Goal: Task Accomplishment & Management: Manage account settings

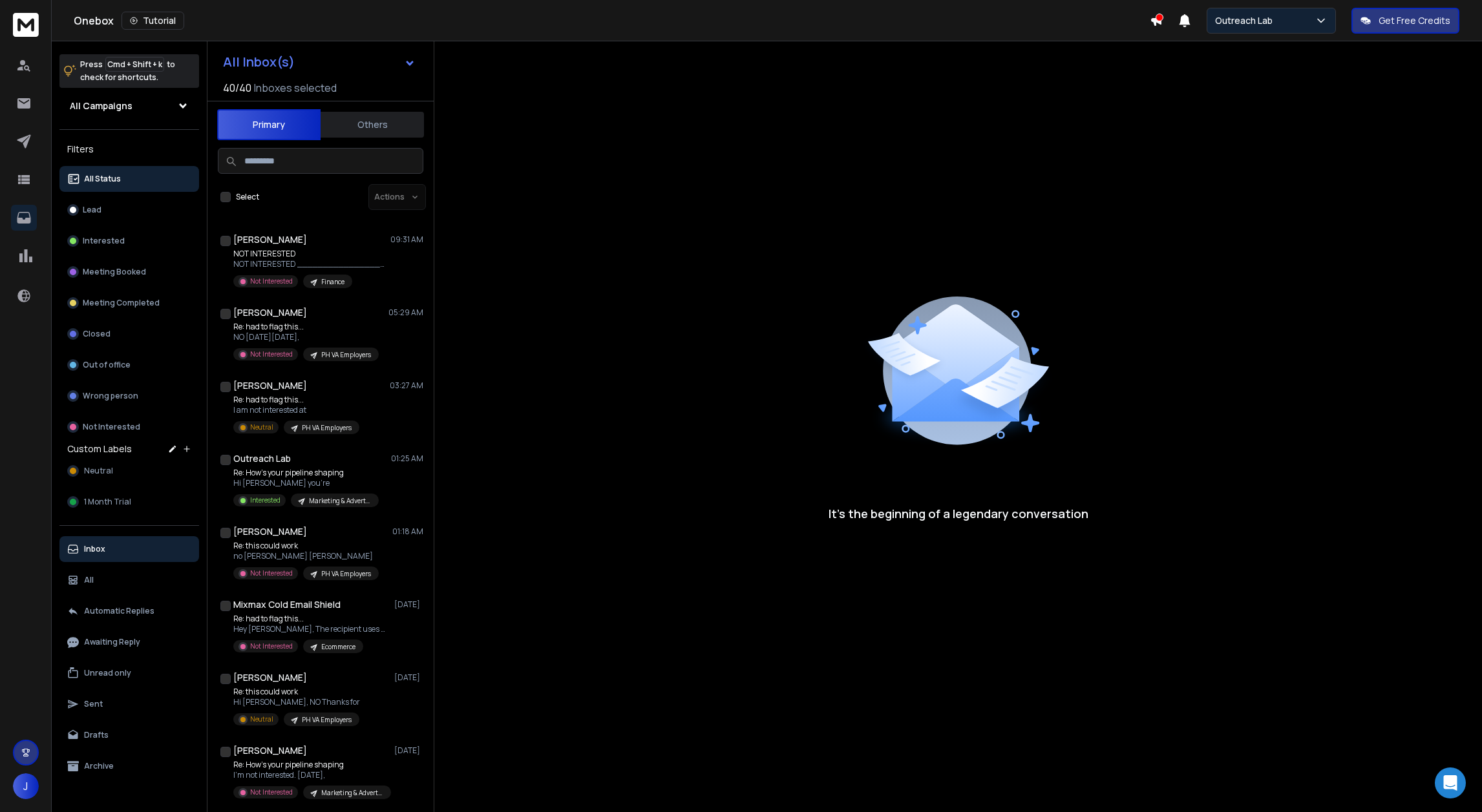
click at [1255, 21] on p "Outreach Lab" at bounding box center [1246, 20] width 63 height 13
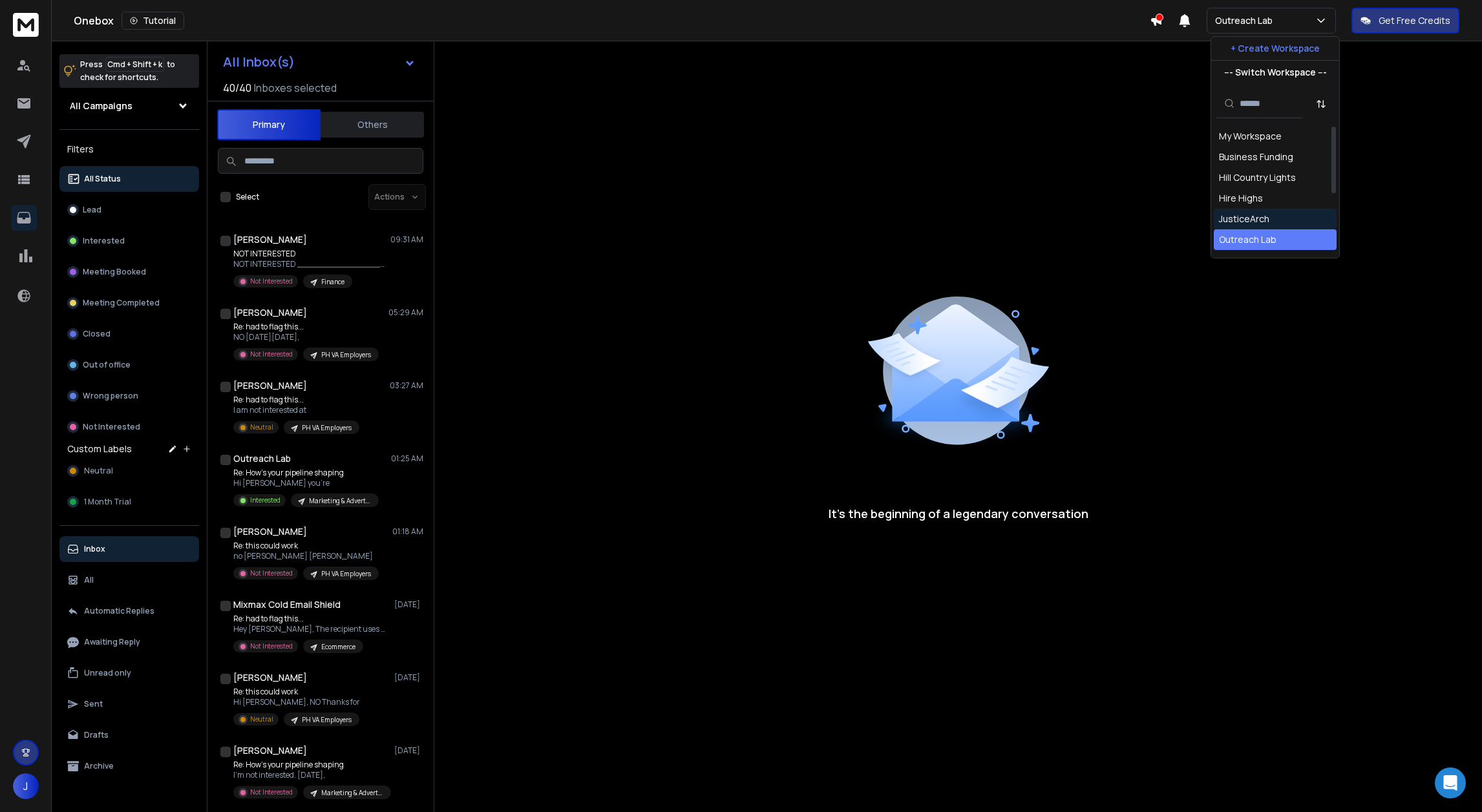
click at [1252, 221] on div "JusticeArch" at bounding box center [1244, 219] width 51 height 13
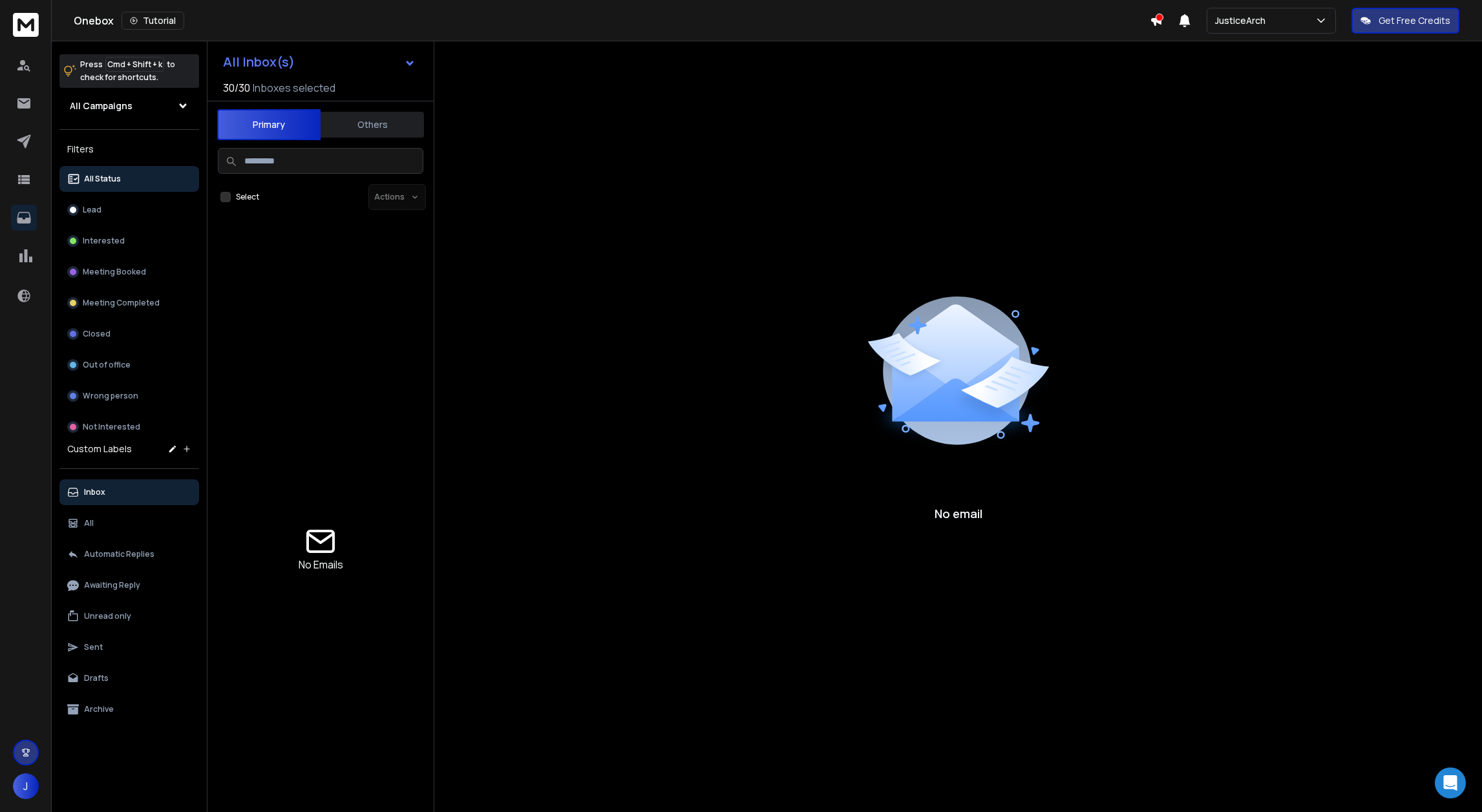
click at [385, 122] on button "Others" at bounding box center [373, 124] width 103 height 29
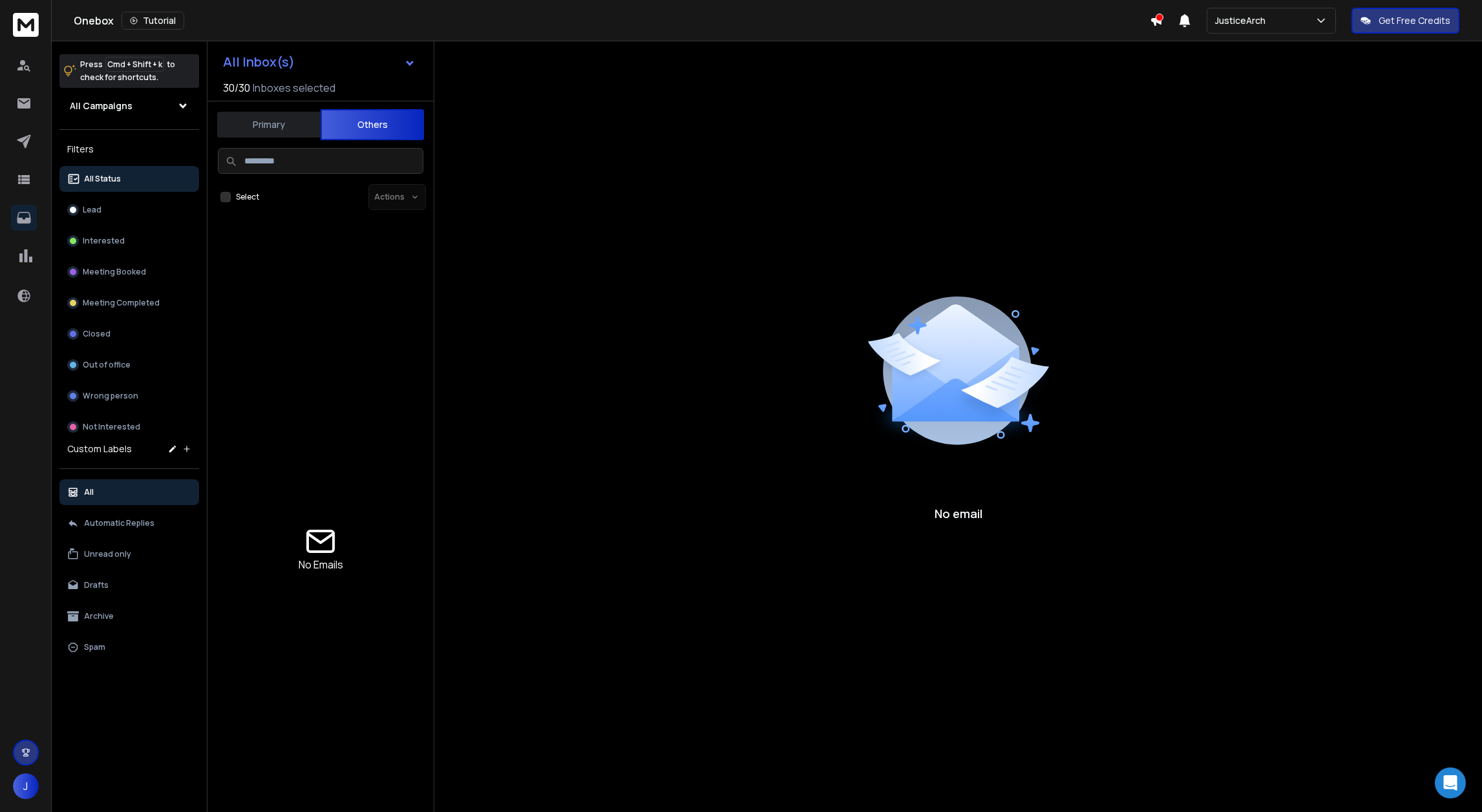
click at [273, 106] on div "All Inbox(s) 30 / 30 Inboxes selected Primary Others Select Actions No Emails" at bounding box center [320, 447] width 226 height 812
click at [1310, 29] on button "JusticeArch" at bounding box center [1271, 20] width 129 height 26
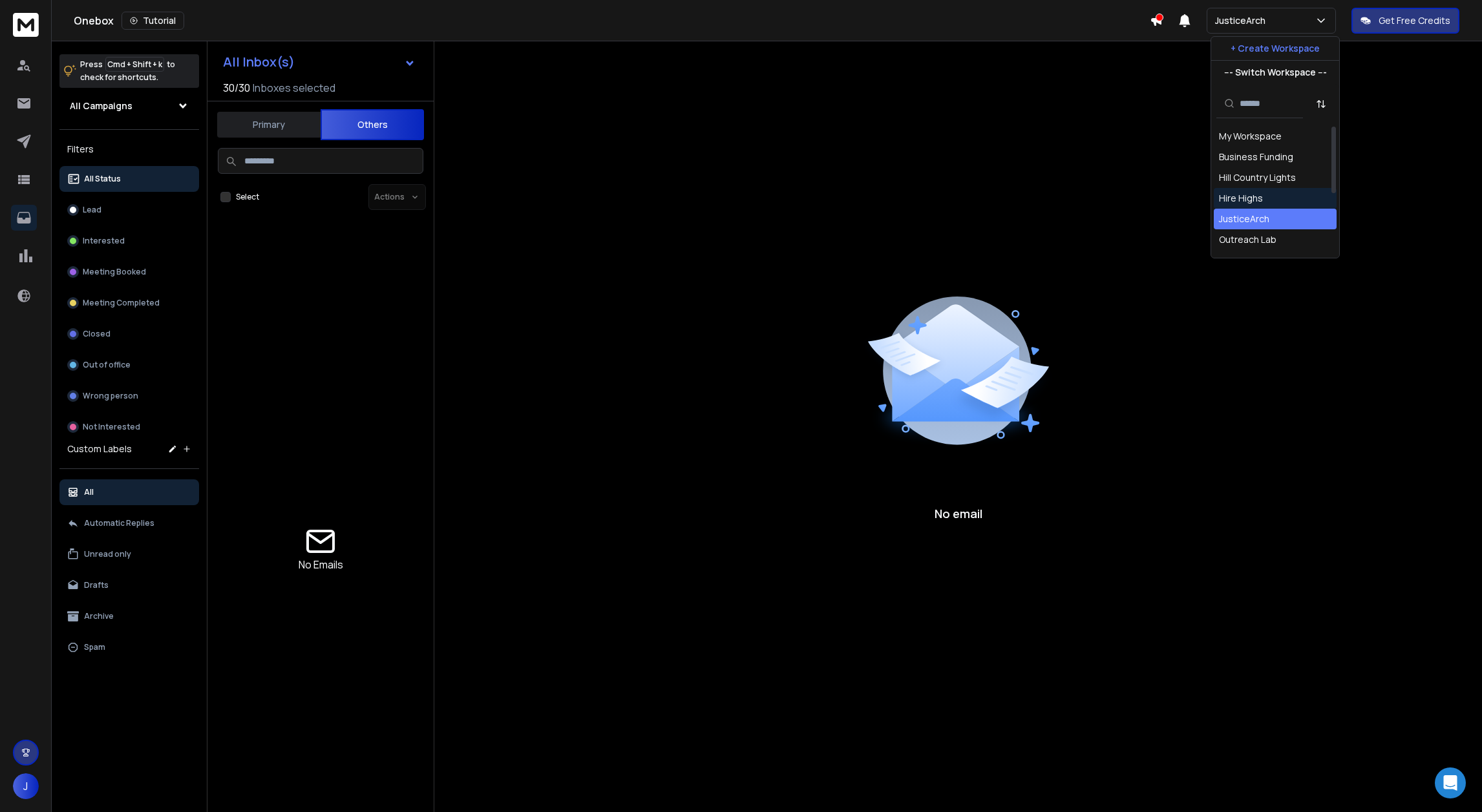
click at [1276, 197] on div "Hire Highs" at bounding box center [1275, 198] width 123 height 20
